Goal: Information Seeking & Learning: Check status

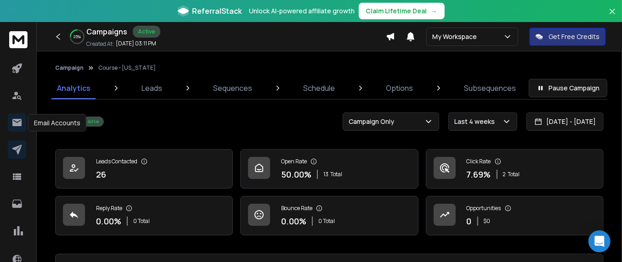
click at [15, 121] on icon at bounding box center [16, 122] width 9 height 7
click at [21, 128] on icon at bounding box center [16, 122] width 11 height 11
click at [13, 118] on icon at bounding box center [16, 122] width 11 height 11
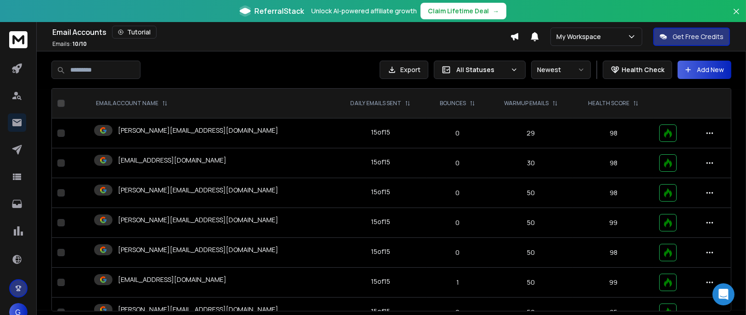
drag, startPoint x: 615, startPoint y: 0, endPoint x: 323, endPoint y: 77, distance: 301.6
click at [323, 77] on div at bounding box center [212, 70] width 323 height 18
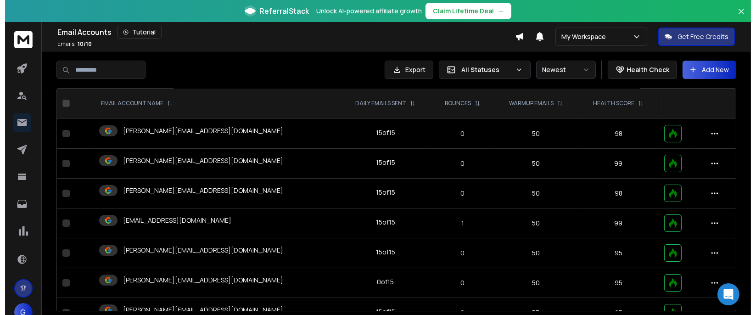
scroll to position [60, 0]
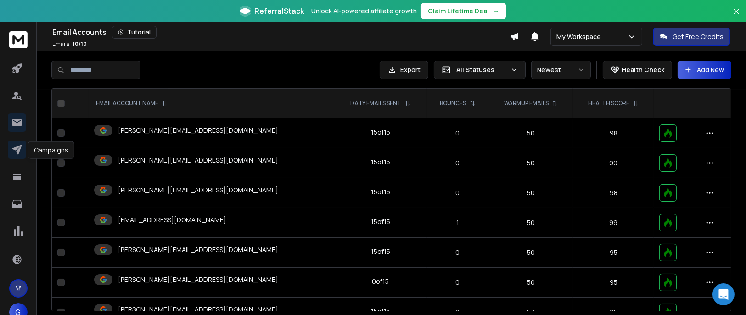
click at [17, 148] on icon at bounding box center [17, 150] width 10 height 10
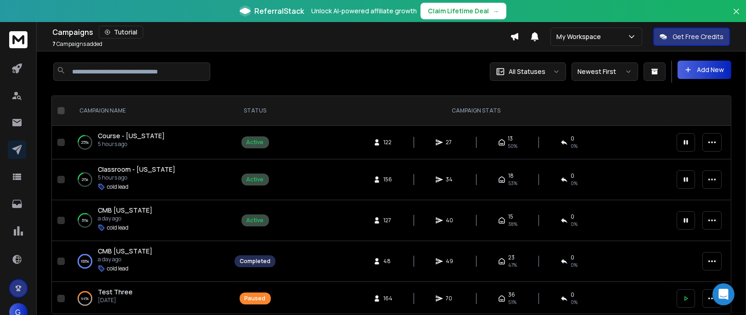
click at [137, 137] on span "Course - [US_STATE]" at bounding box center [131, 135] width 67 height 9
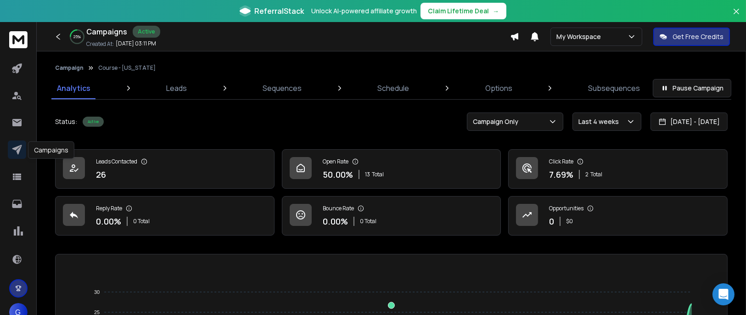
click at [17, 147] on icon at bounding box center [17, 150] width 10 height 10
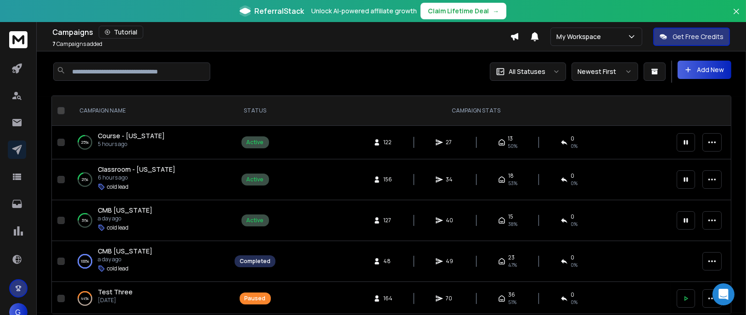
click at [126, 169] on span "Classroom - [US_STATE]" at bounding box center [137, 169] width 78 height 9
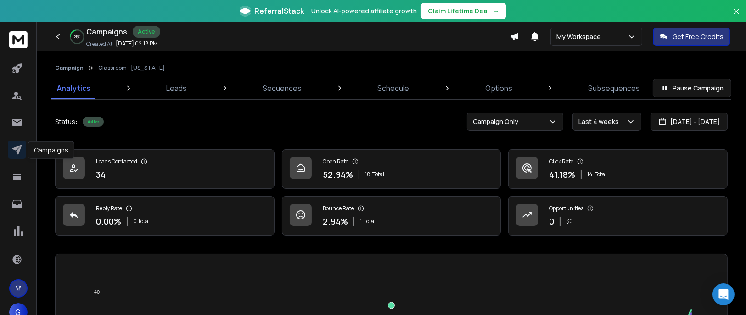
click at [20, 147] on icon at bounding box center [17, 150] width 10 height 10
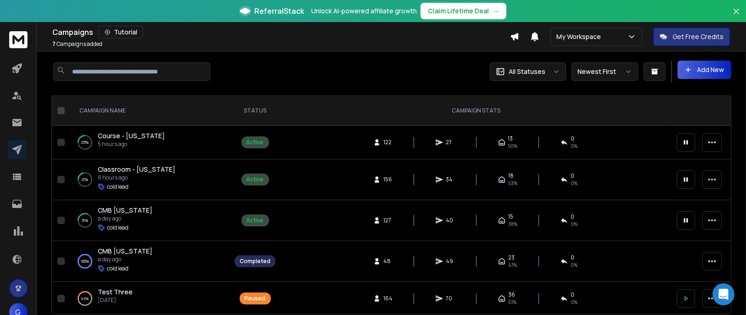
click at [118, 137] on span "Course - [US_STATE]" at bounding box center [131, 135] width 67 height 9
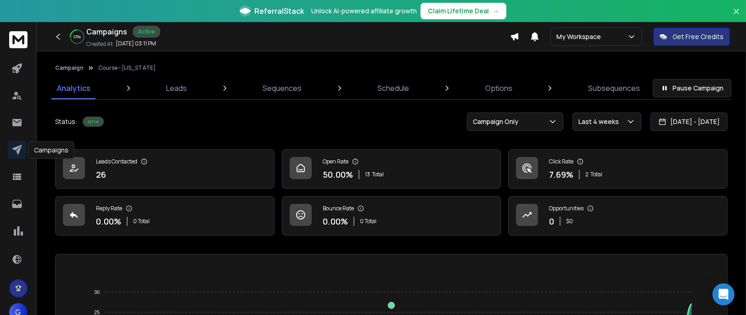
click at [19, 148] on icon at bounding box center [17, 150] width 10 height 10
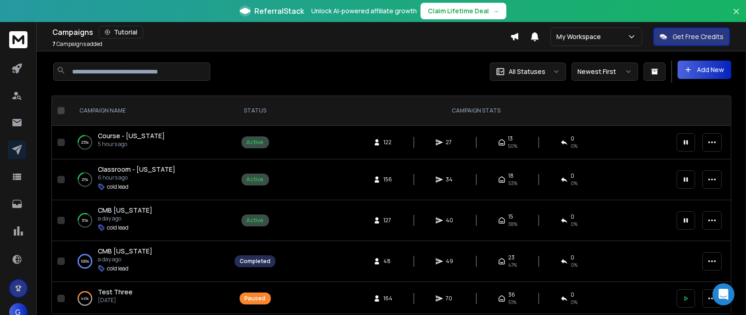
click at [144, 216] on p "a day ago" at bounding box center [125, 218] width 55 height 7
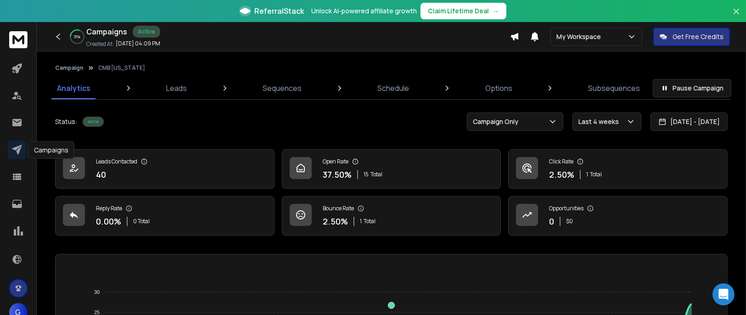
click at [13, 147] on icon at bounding box center [16, 149] width 11 height 11
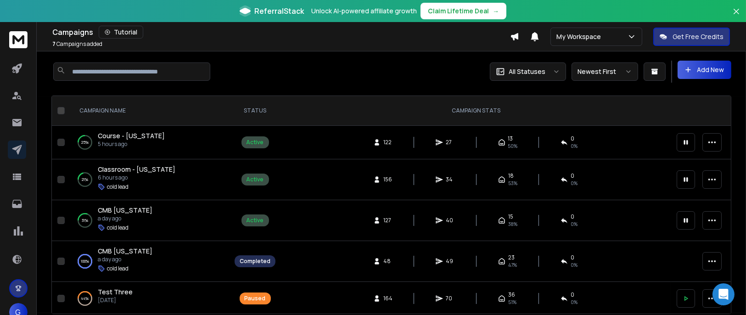
click at [136, 252] on span "CMB [US_STATE]" at bounding box center [125, 251] width 55 height 9
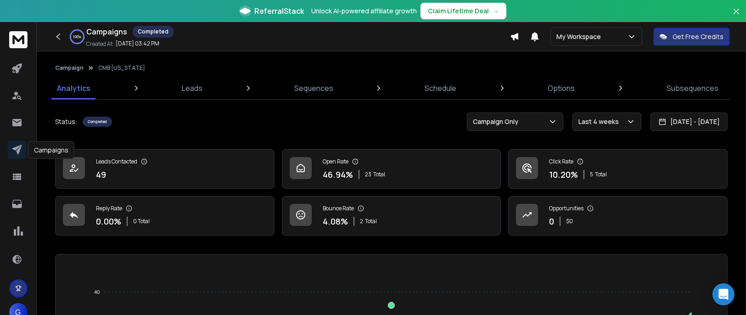
click at [19, 152] on icon at bounding box center [17, 150] width 10 height 10
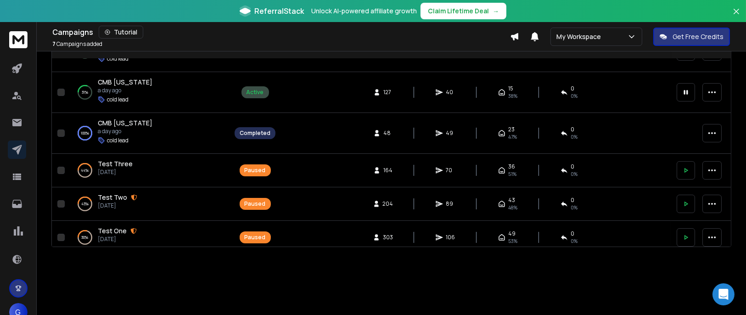
scroll to position [69, 0]
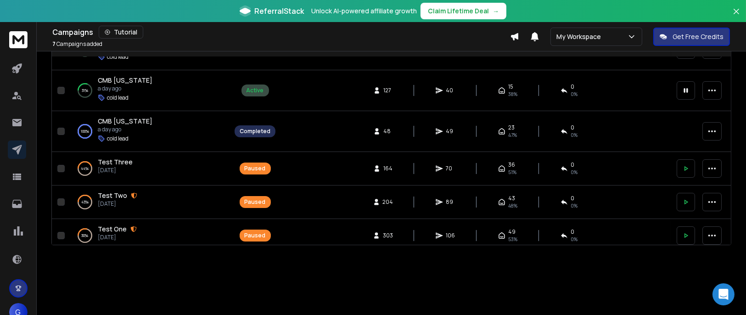
click at [107, 163] on span "Test Three" at bounding box center [115, 162] width 35 height 9
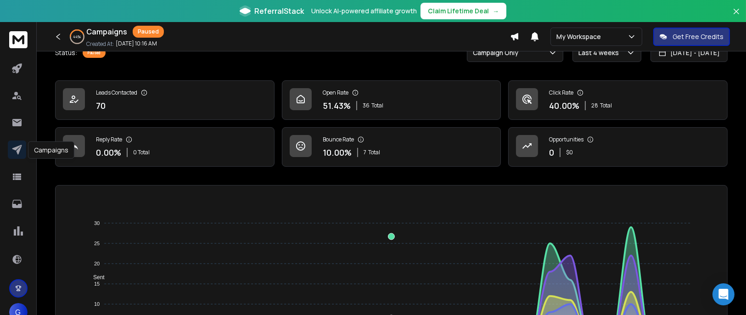
click at [15, 147] on icon at bounding box center [16, 149] width 11 height 11
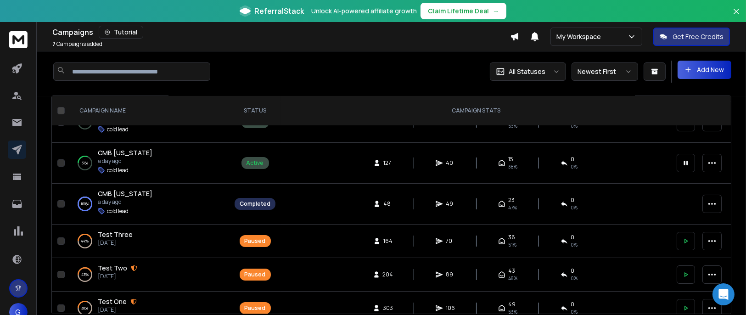
scroll to position [60, 0]
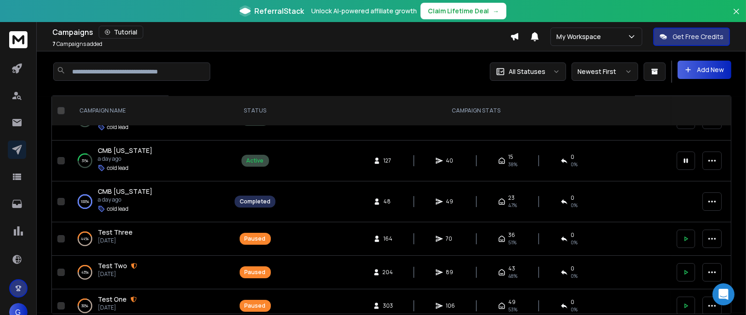
click at [115, 262] on span "Test One" at bounding box center [112, 299] width 29 height 9
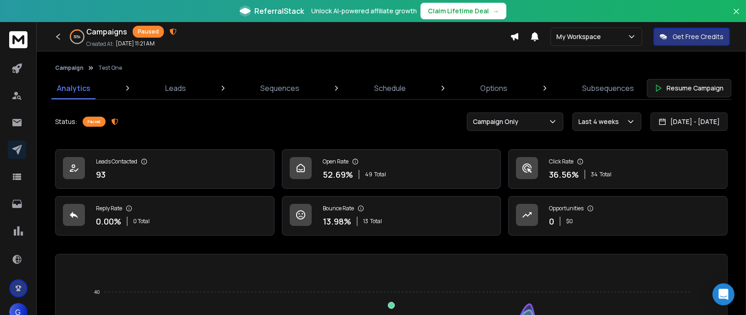
click at [112, 91] on div "Analytics Leads Sequences Schedule Options Subsequences" at bounding box center [345, 88] width 588 height 22
click at [57, 37] on icon at bounding box center [58, 37] width 4 height 6
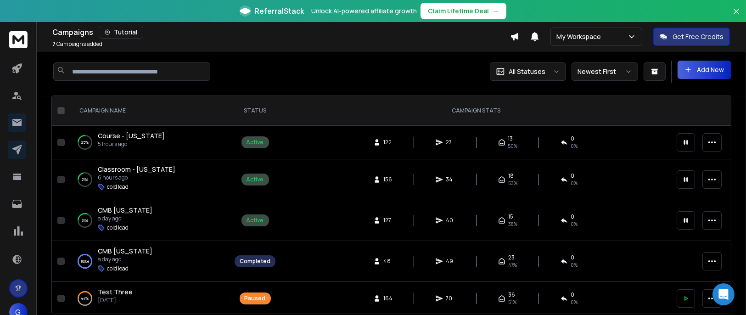
click at [19, 121] on icon at bounding box center [16, 122] width 11 height 11
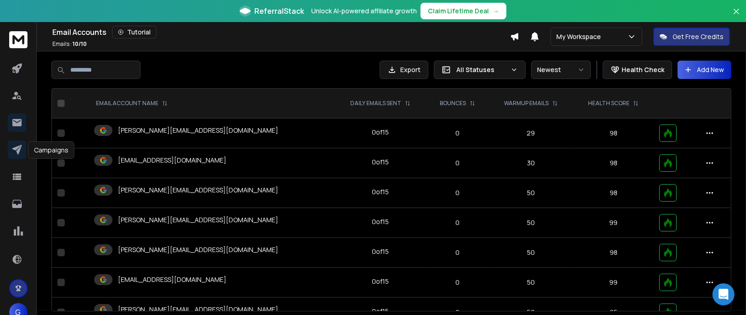
click at [17, 147] on icon at bounding box center [16, 149] width 11 height 11
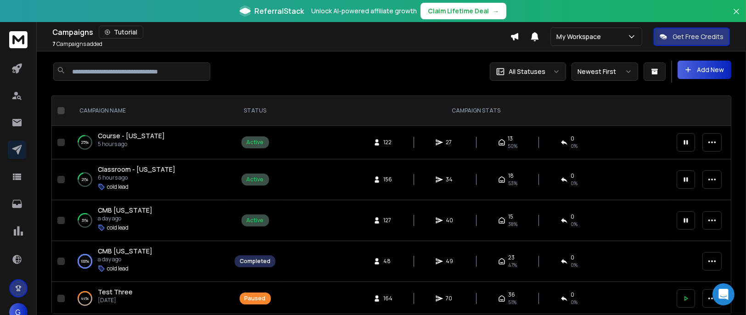
click at [135, 174] on link "Classroom - [US_STATE]" at bounding box center [137, 169] width 78 height 9
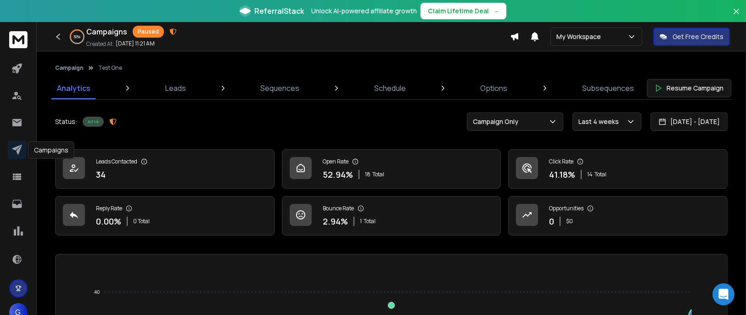
click at [19, 148] on icon at bounding box center [16, 149] width 11 height 11
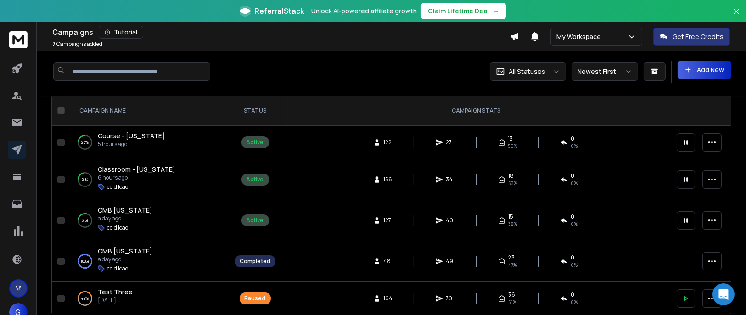
click at [119, 141] on p "5 hours ago" at bounding box center [131, 144] width 67 height 7
